Goal: Task Accomplishment & Management: Use online tool/utility

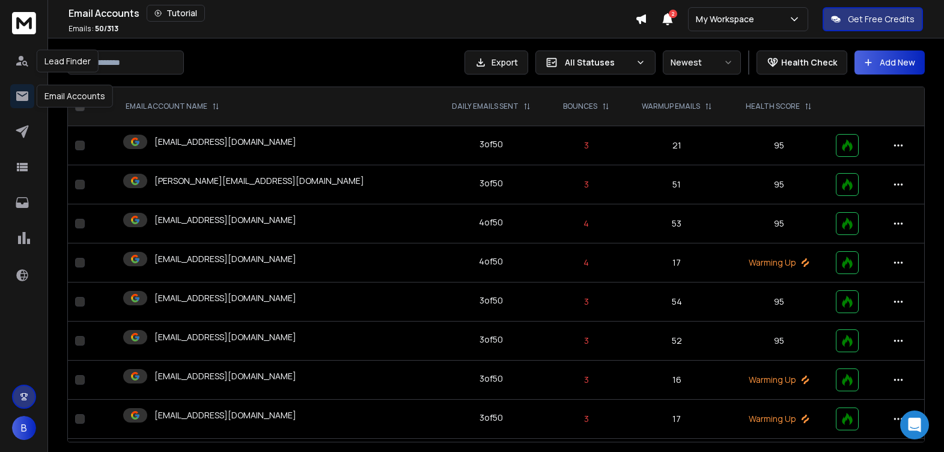
click at [15, 85] on link at bounding box center [22, 96] width 24 height 24
click at [9, 123] on div "B" at bounding box center [24, 226] width 48 height 452
click at [16, 126] on icon at bounding box center [22, 131] width 14 height 14
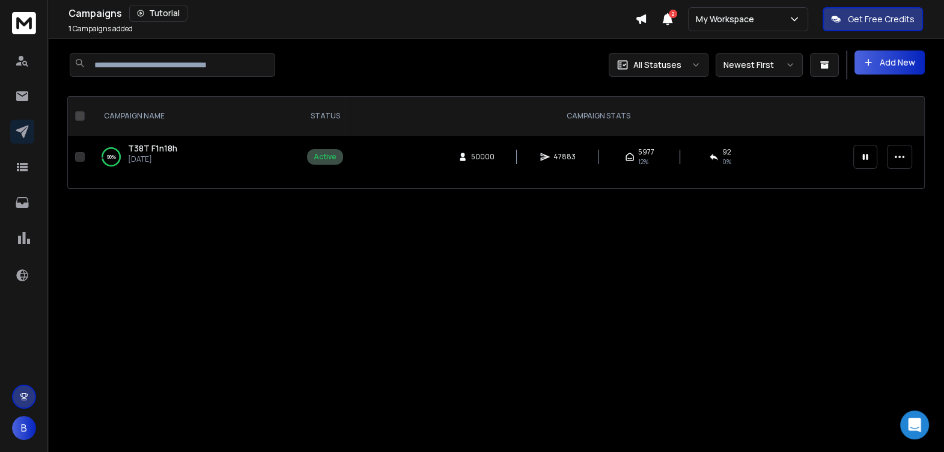
click at [334, 185] on caption at bounding box center [496, 183] width 856 height 10
click at [322, 163] on div "Active" at bounding box center [325, 157] width 36 height 16
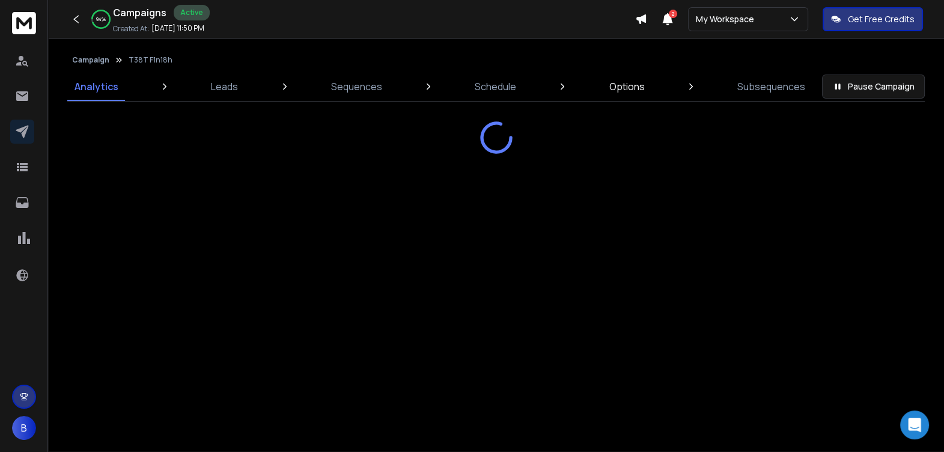
click at [610, 90] on link "Options" at bounding box center [627, 86] width 50 height 29
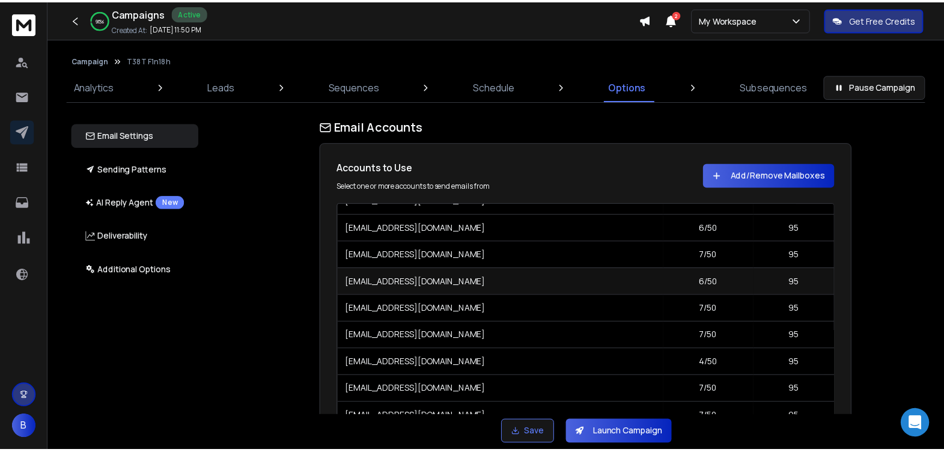
scroll to position [2855, 0]
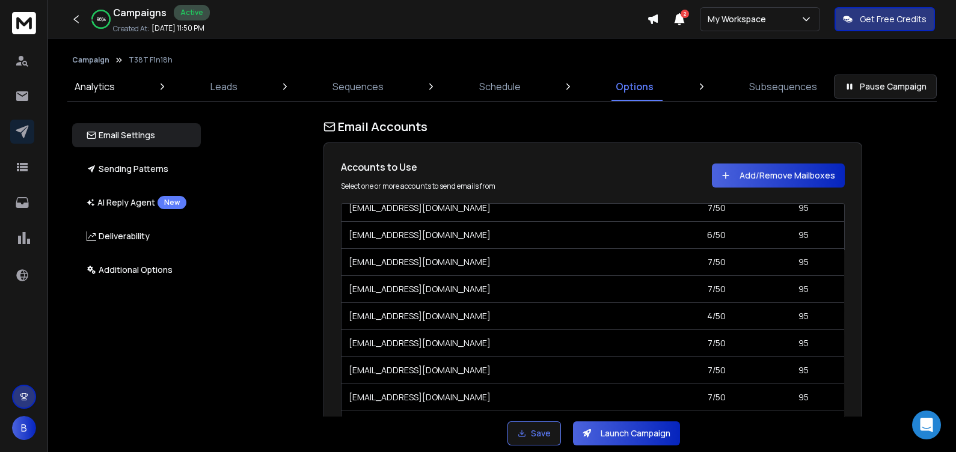
click at [87, 75] on link "Analytics" at bounding box center [94, 86] width 55 height 29
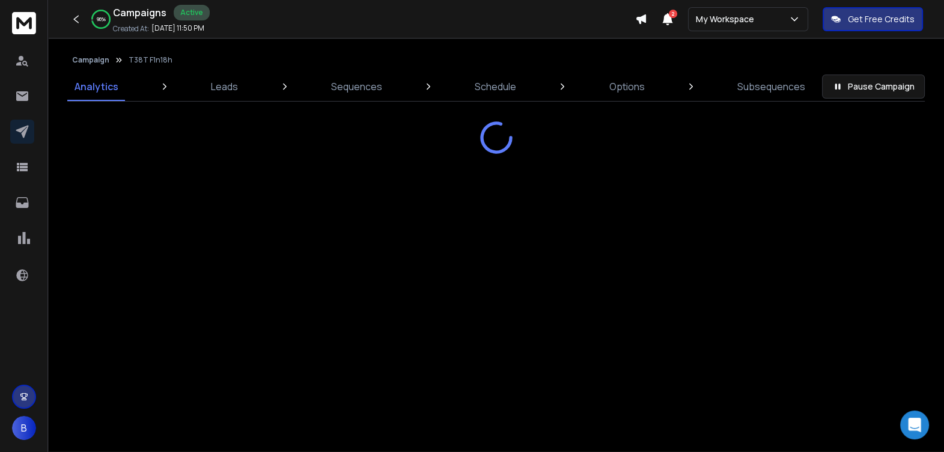
click at [91, 82] on p "Analytics" at bounding box center [97, 86] width 44 height 14
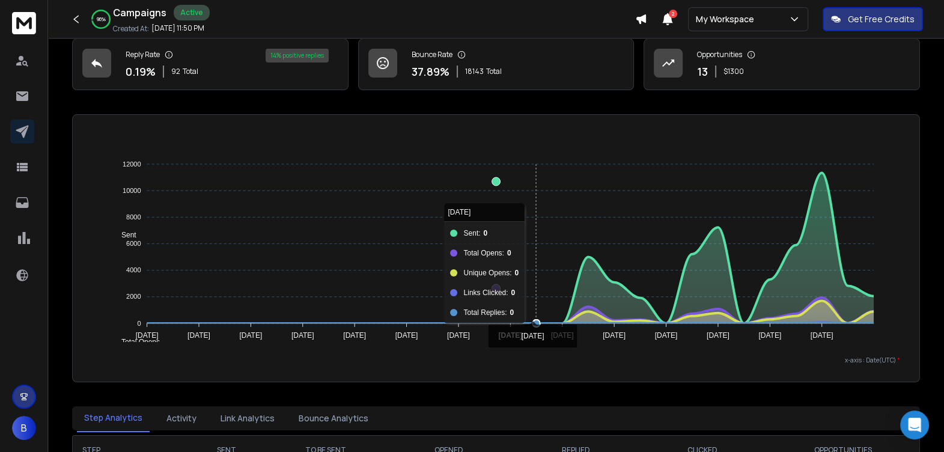
scroll to position [297, 0]
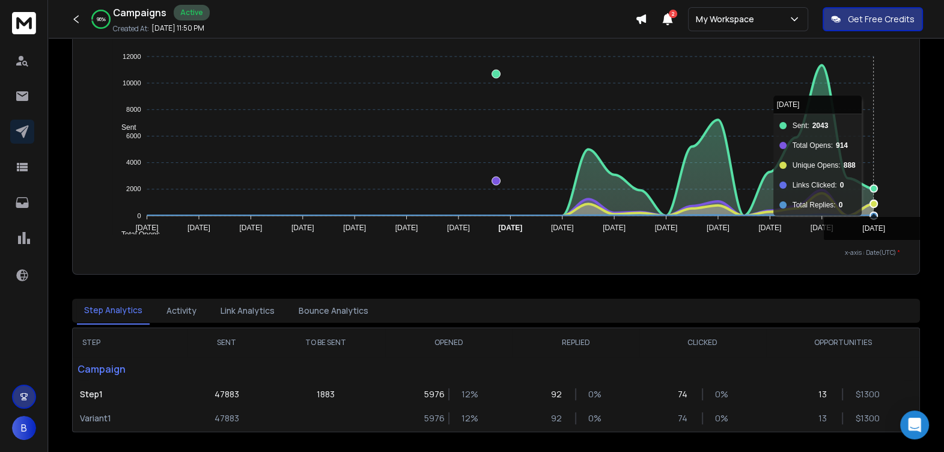
click at [871, 189] on foreignobject "Sent Total Opens Unique Opens Links Clicked Total Replies" at bounding box center [496, 129] width 768 height 210
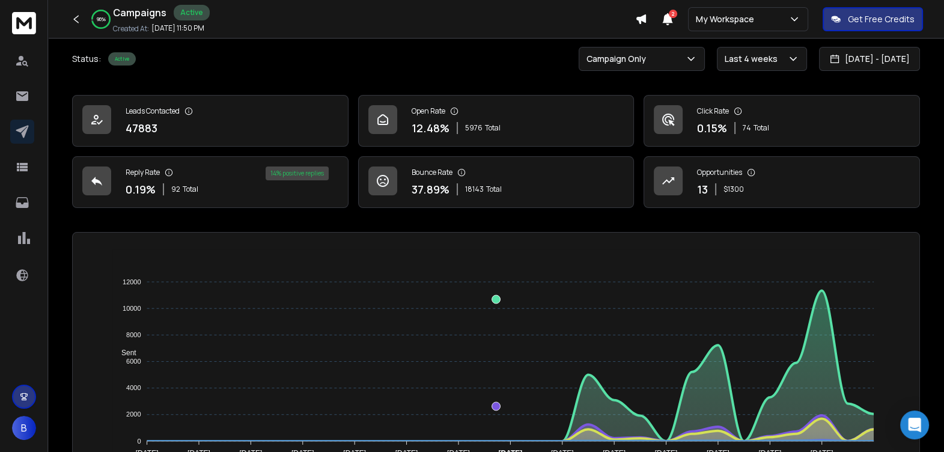
scroll to position [0, 0]
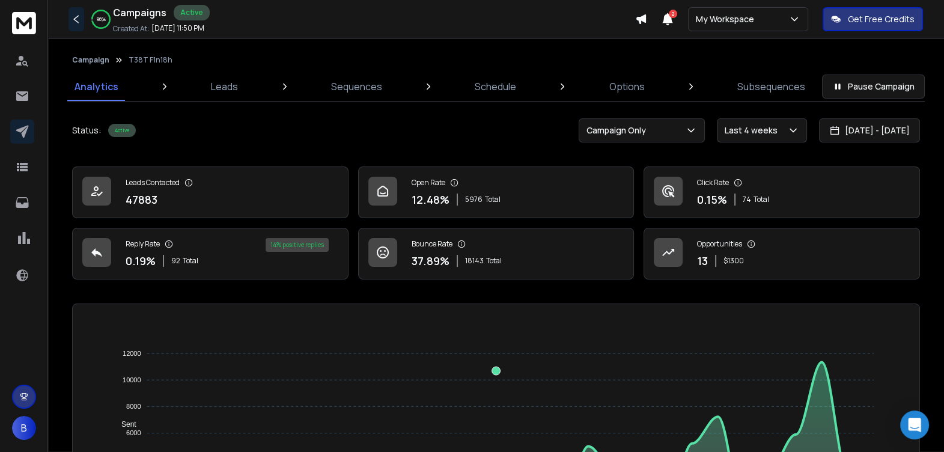
click at [75, 20] on icon at bounding box center [76, 19] width 11 height 11
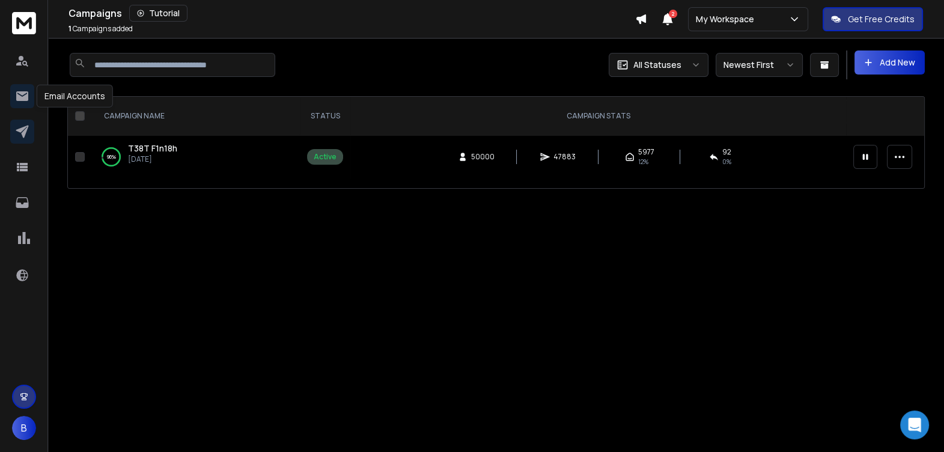
click at [20, 92] on icon at bounding box center [22, 96] width 12 height 10
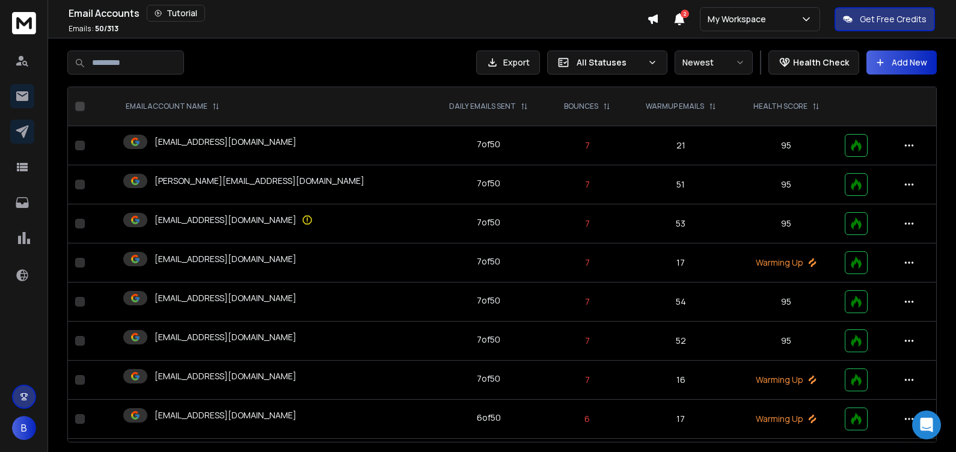
click at [14, 141] on link at bounding box center [22, 132] width 24 height 24
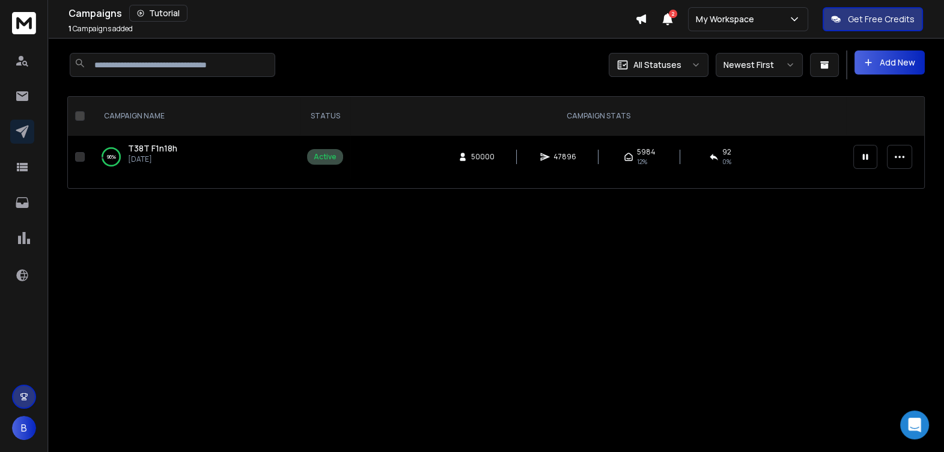
click at [55, 0] on html "ReferralStack Unlock AI-powered affiliate growth Lifetime Deals available! Clai…" at bounding box center [472, 226] width 944 height 452
